Goal: Information Seeking & Learning: Check status

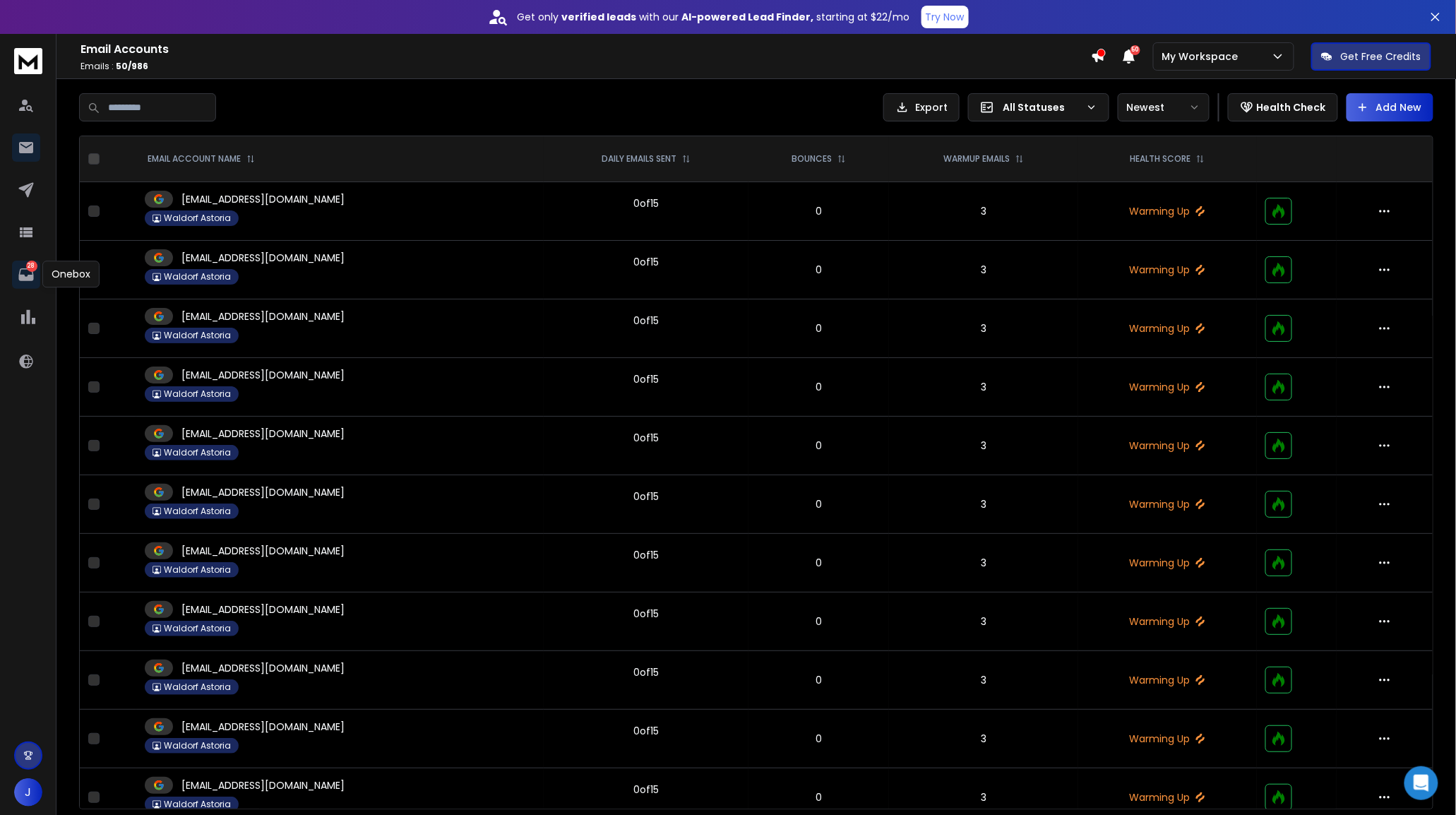
click at [28, 268] on p "28" at bounding box center [32, 266] width 12 height 12
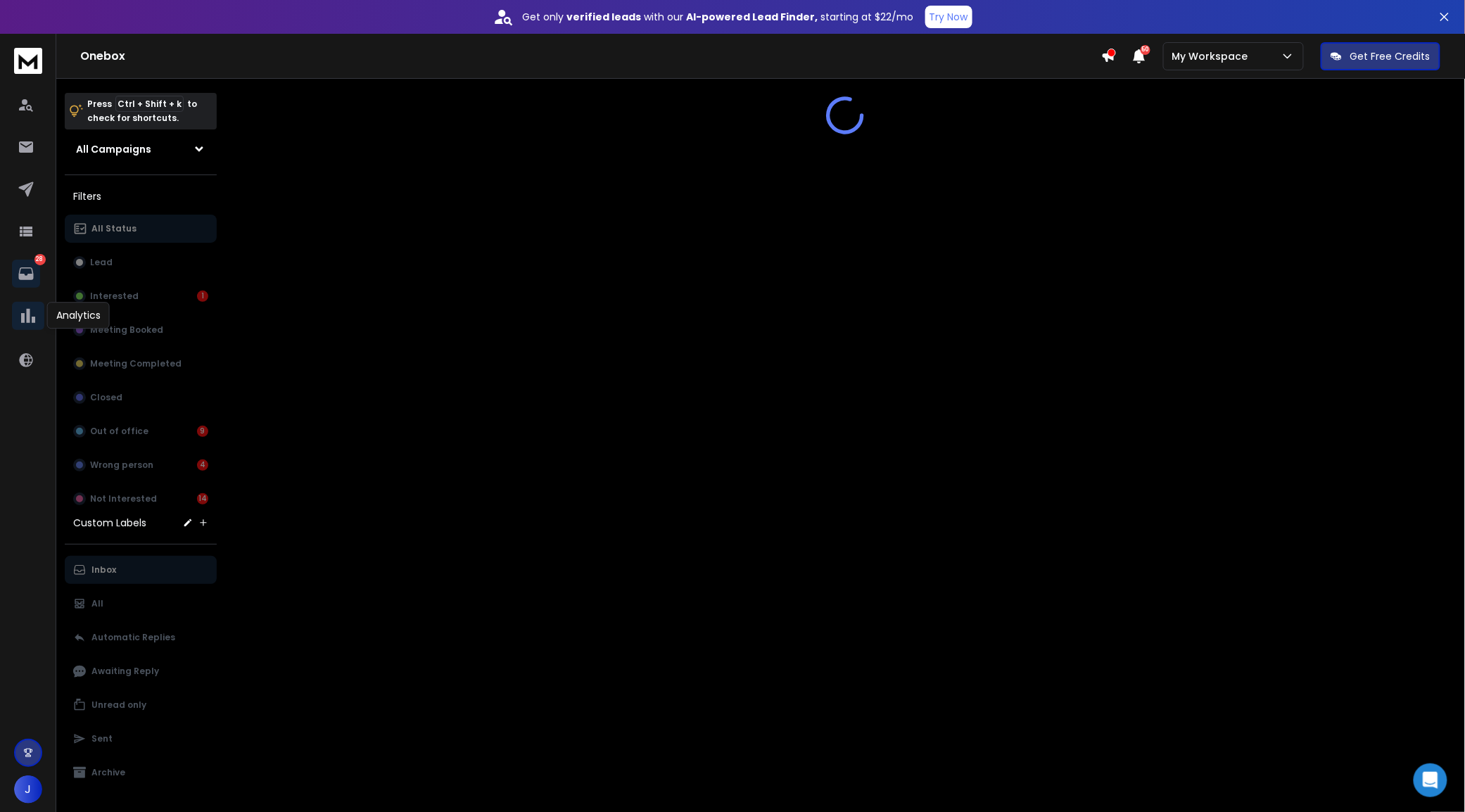
click at [28, 316] on icon at bounding box center [28, 316] width 14 height 14
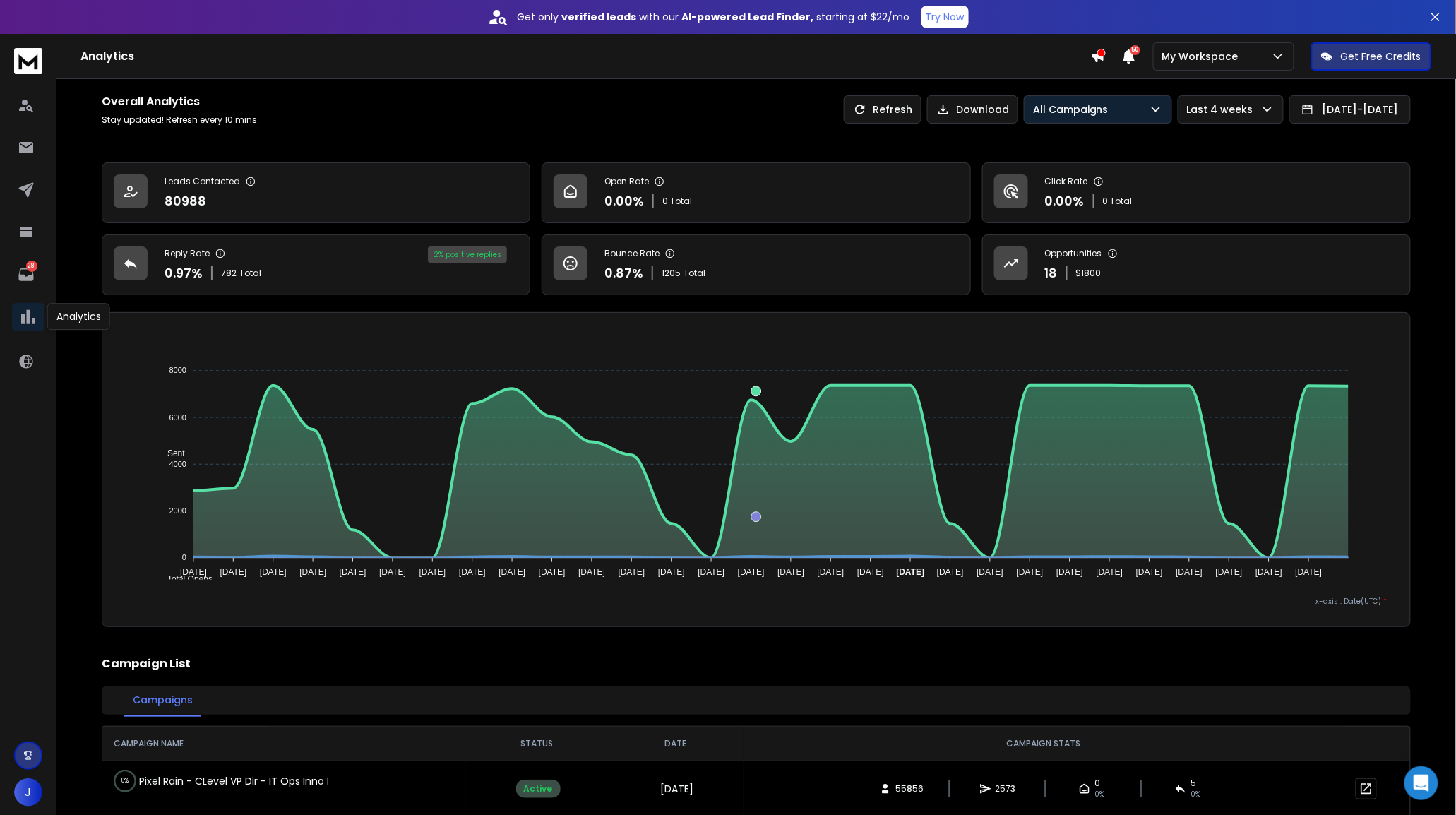
click at [1069, 103] on div "All Campaigns" at bounding box center [1098, 110] width 130 height 14
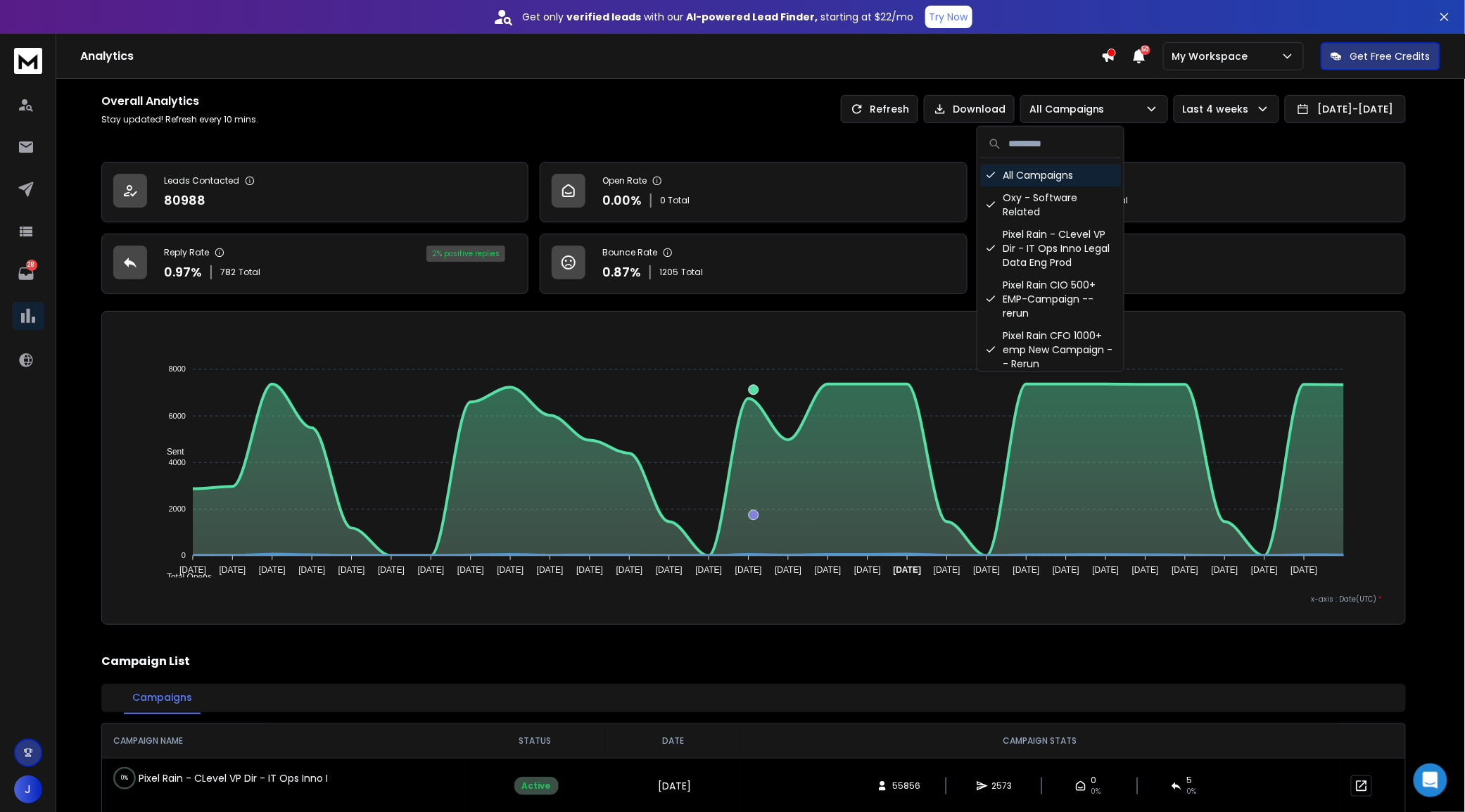
click at [1033, 179] on div "All Campaigns" at bounding box center [1050, 175] width 141 height 23
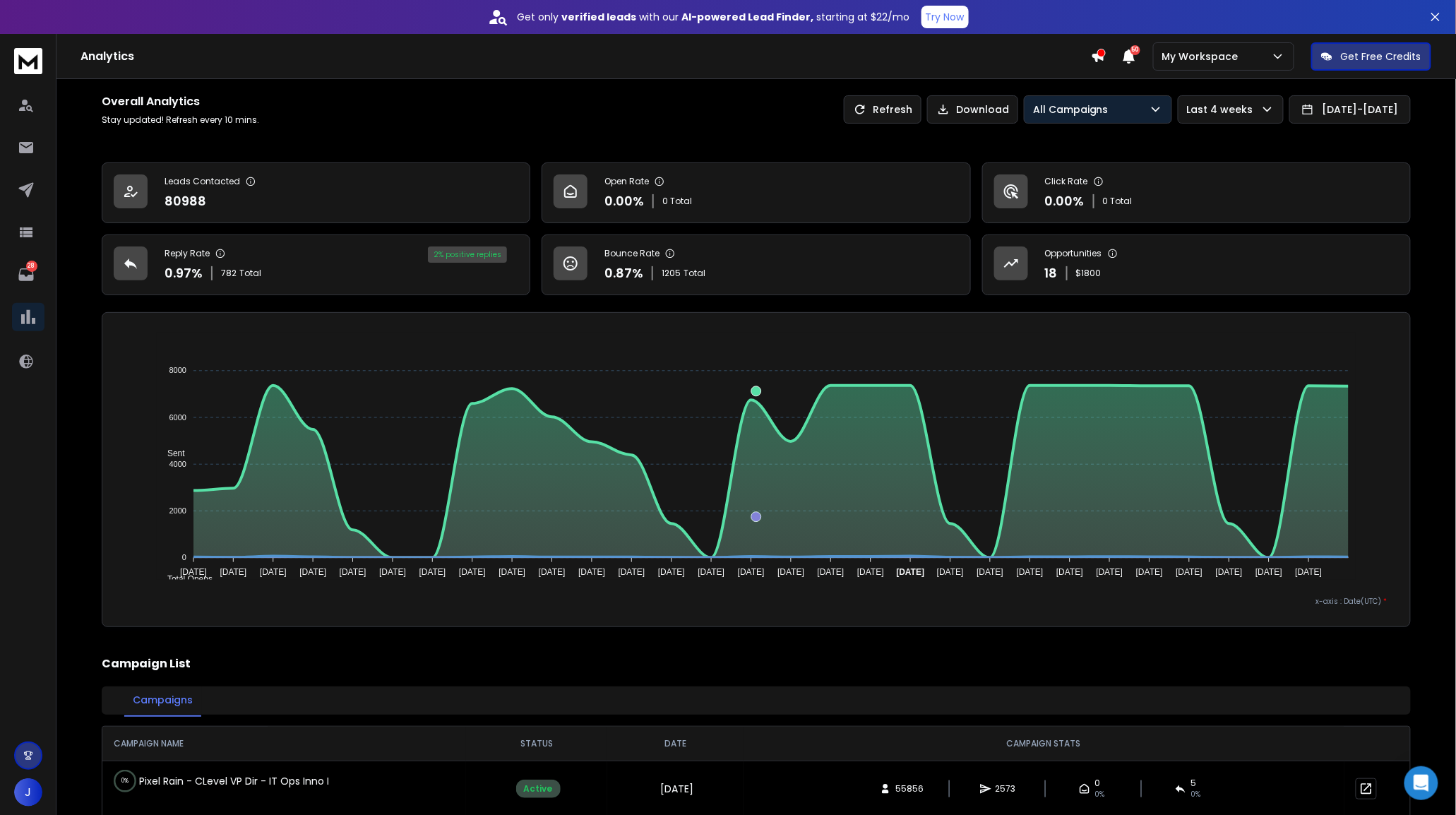
click at [1069, 113] on div "All Campaigns" at bounding box center [1098, 110] width 130 height 14
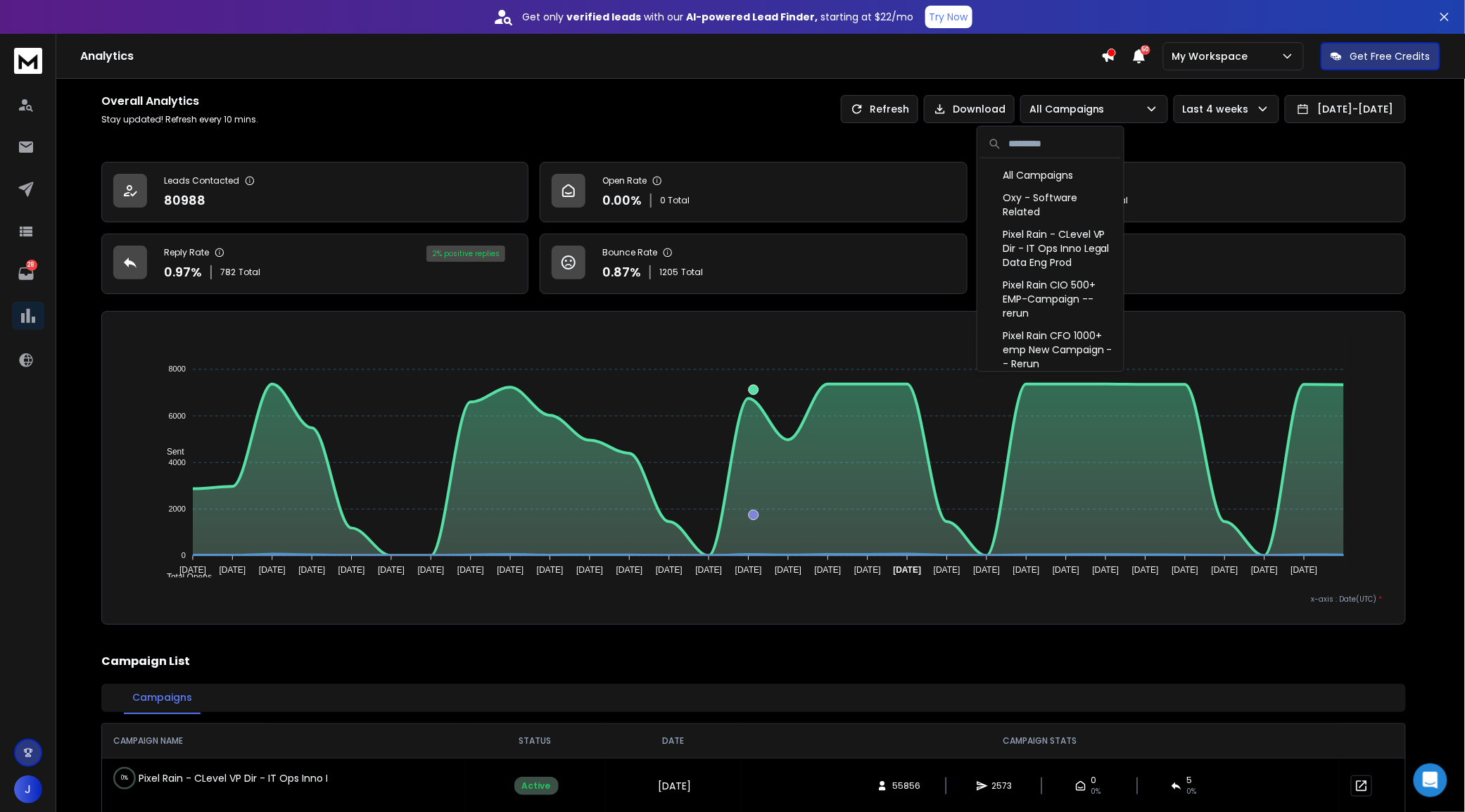
click at [1043, 127] on div "All Campaigns Oxy - Software Related Pixel Rain - CLevel VP Dir - IT Ops Inno L…" at bounding box center [1050, 249] width 147 height 246
click at [1030, 142] on input at bounding box center [1050, 143] width 141 height 28
type input "*****"
click at [1036, 198] on div "Pixel Rain - CLevel VP Dir - IT Ops Inno Legal Data Eng Prod" at bounding box center [1050, 212] width 141 height 51
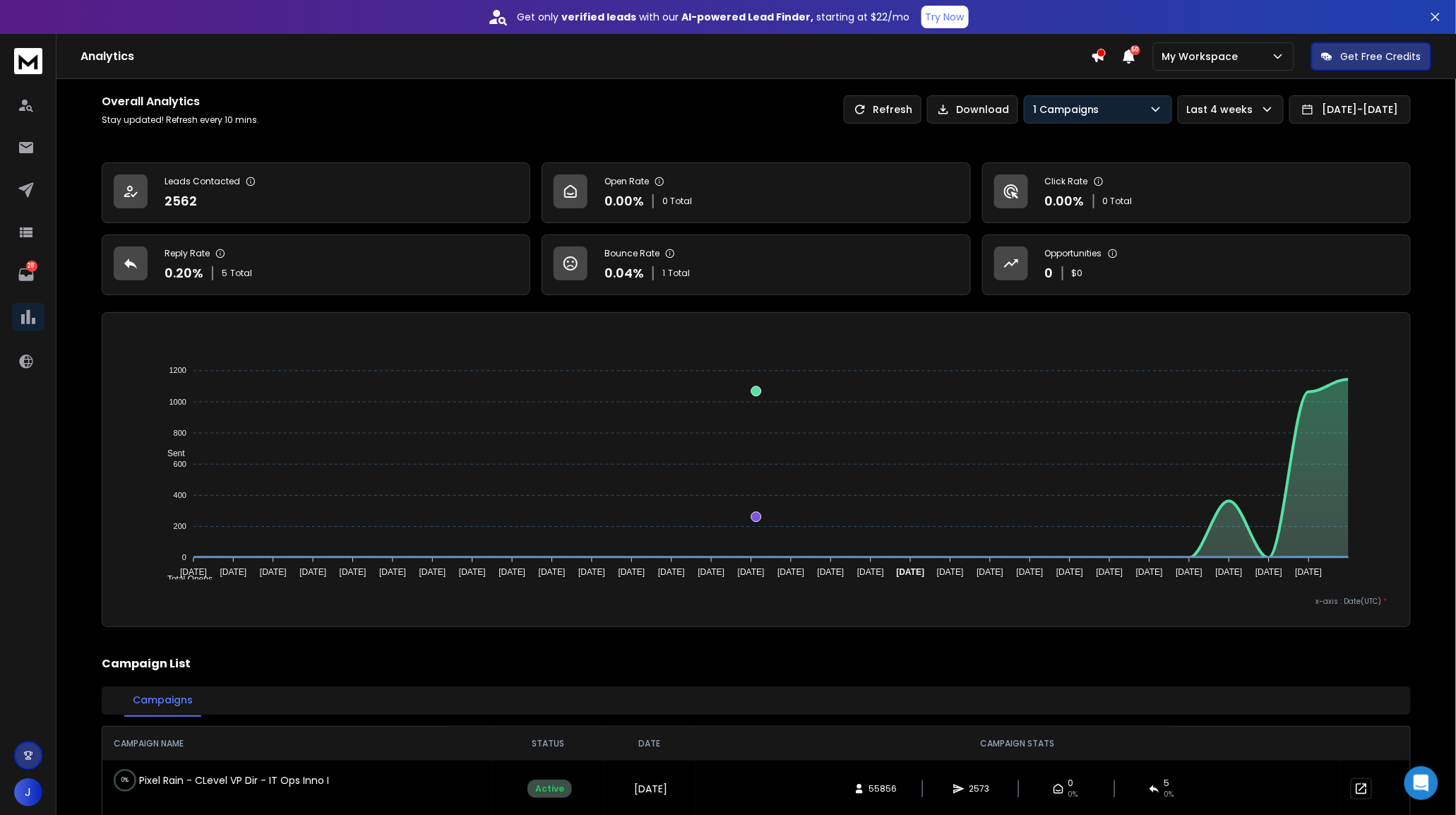
click at [1024, 116] on button "1 Campaigns" at bounding box center [1098, 109] width 148 height 28
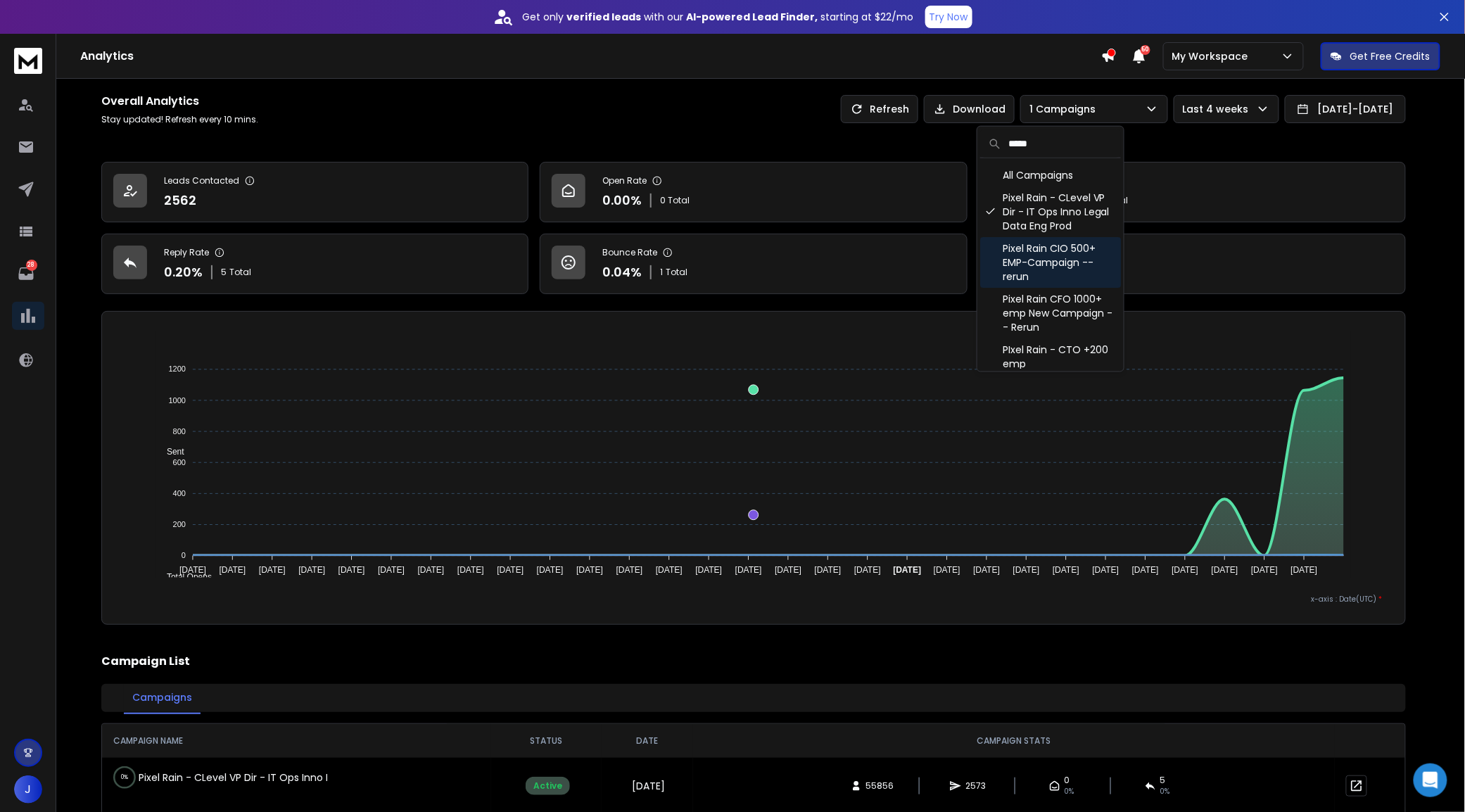
click at [1047, 251] on div "Pixel Rain CIO 500+ EMP-Campaign -- rerun" at bounding box center [1050, 262] width 141 height 51
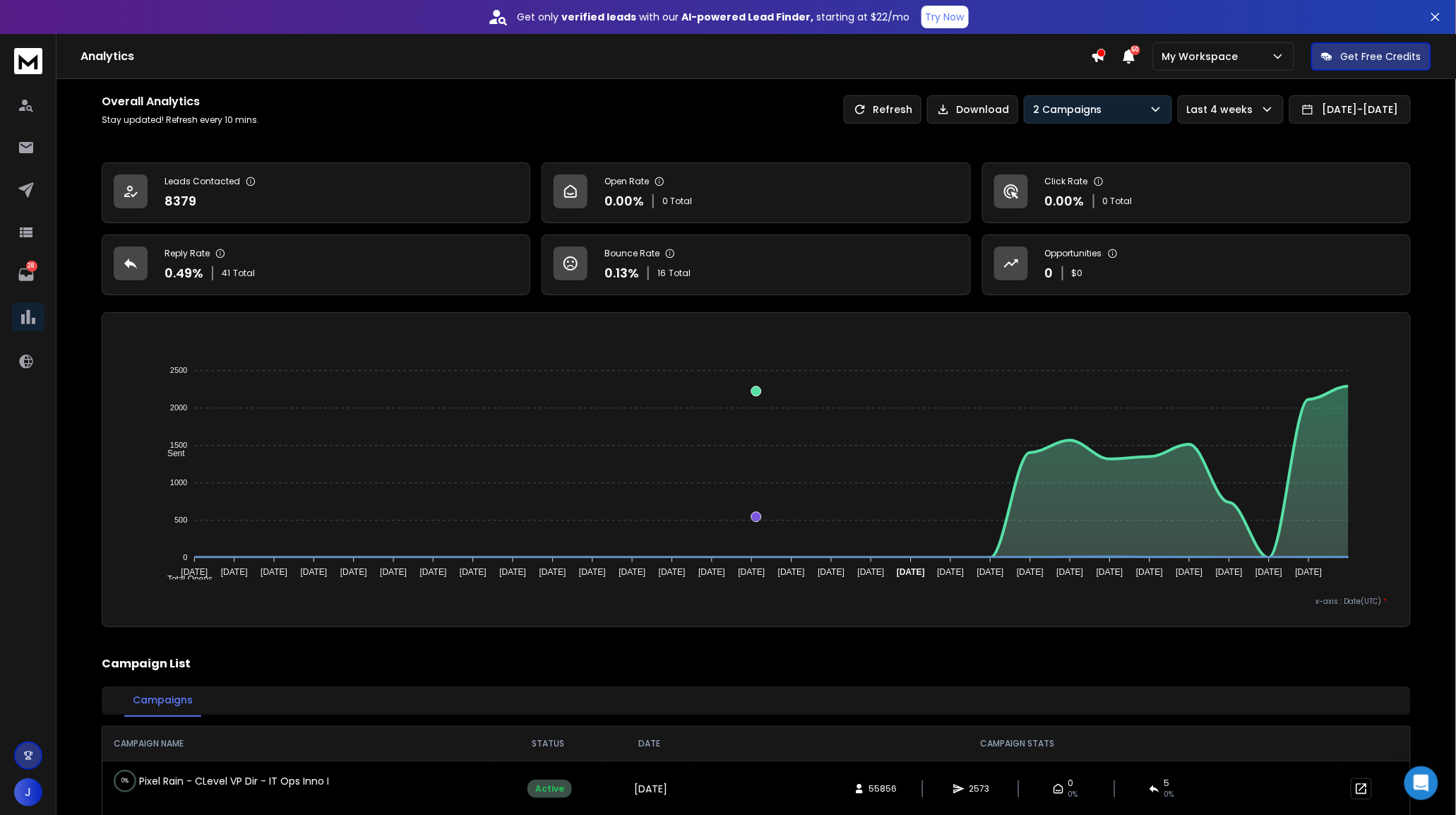
click at [1024, 96] on button "2 Campaigns" at bounding box center [1098, 109] width 148 height 28
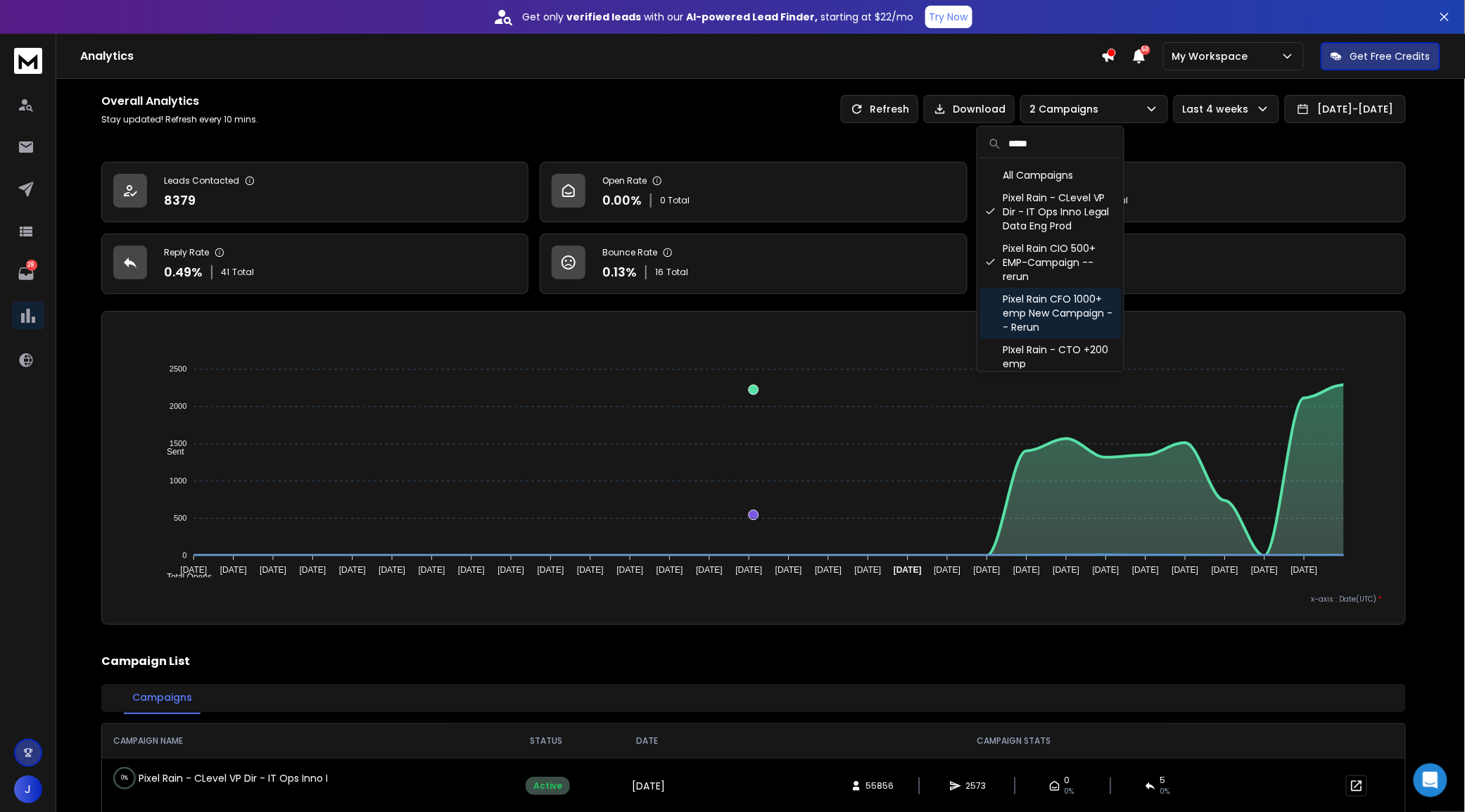
click at [1020, 302] on div "Pixel Rain CFO 1000+ emp New Campaign -- Rerun" at bounding box center [1050, 313] width 141 height 51
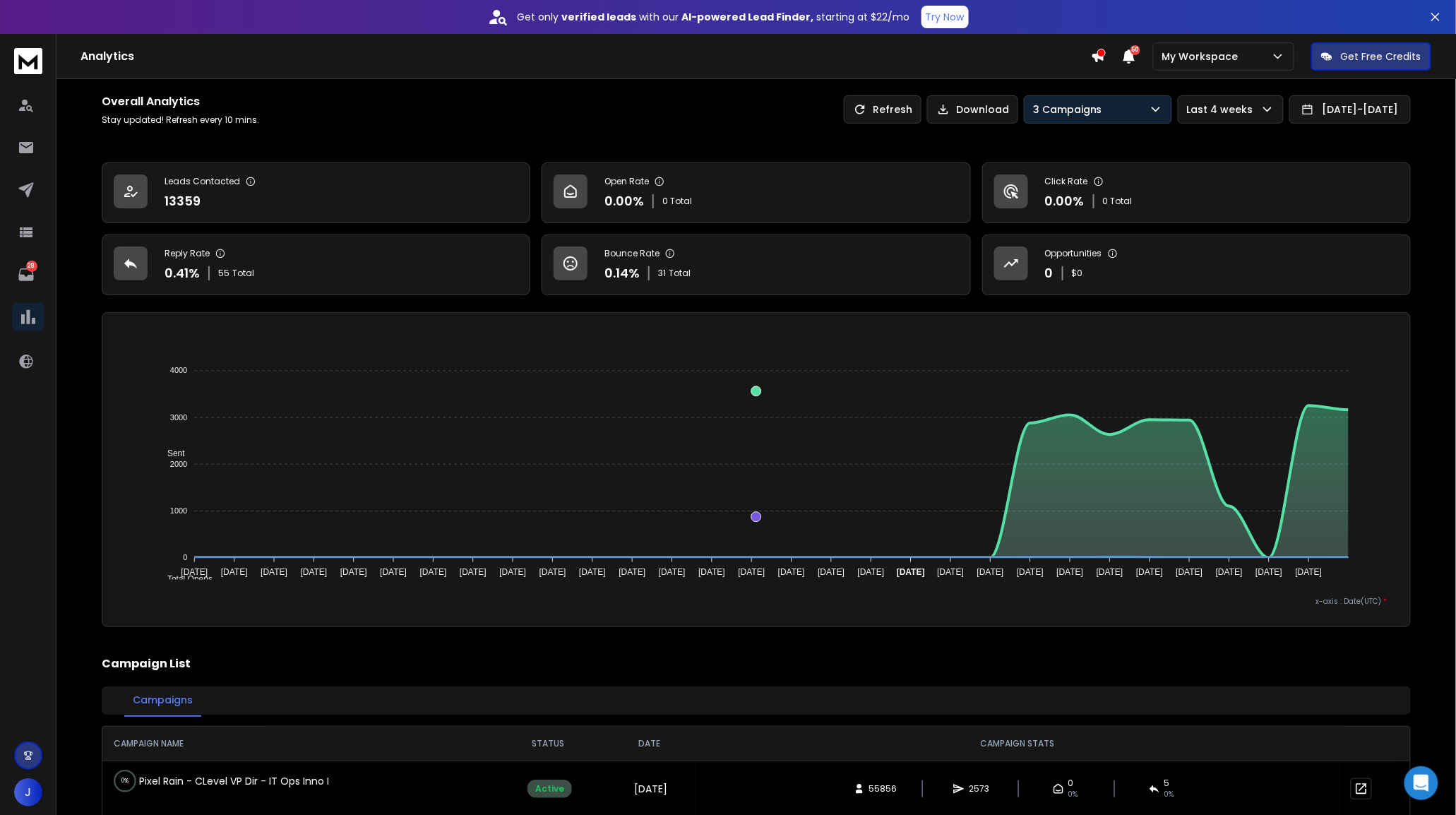
click at [1077, 94] on div "Overall Analytics Stay updated! Refresh every 10 mins. Refresh Download 3 Campa…" at bounding box center [756, 110] width 1309 height 33
click at [1072, 105] on div "3 Campaigns" at bounding box center [1098, 110] width 130 height 14
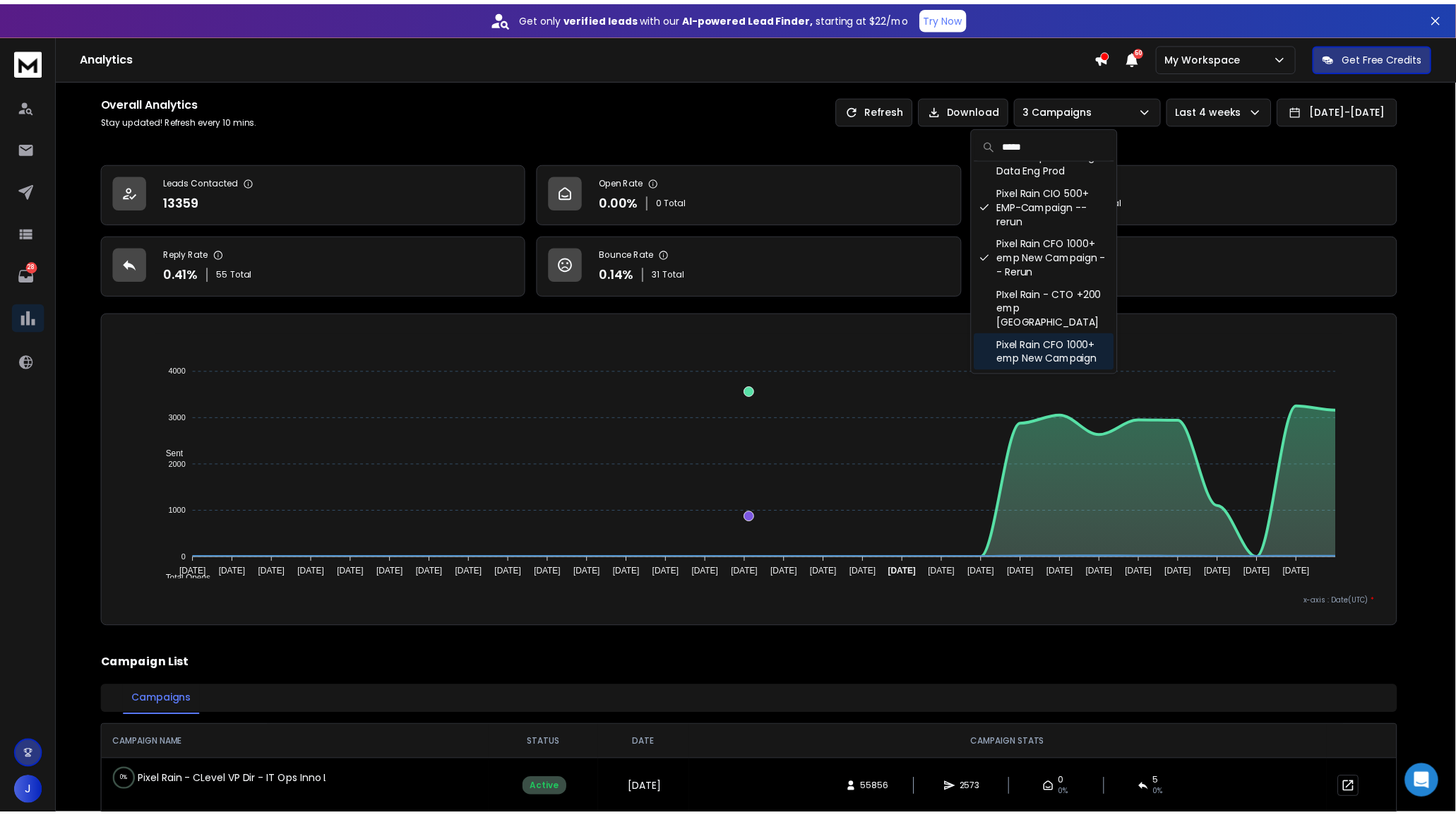
scroll to position [80, 0]
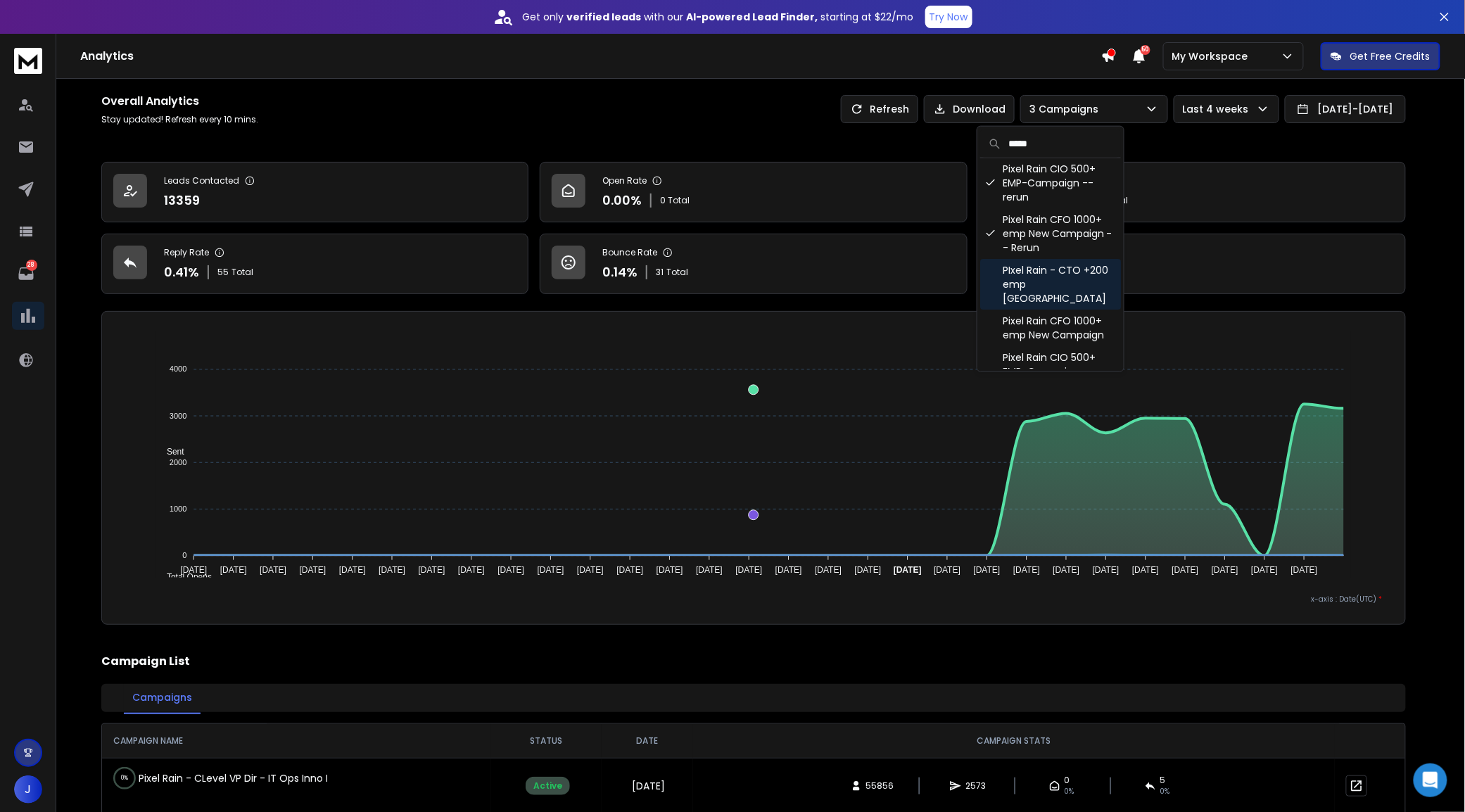
click at [1059, 272] on div "PIxel Rain - CTO +200 emp [GEOGRAPHIC_DATA]" at bounding box center [1050, 283] width 141 height 51
